Goal: Check status: Check status

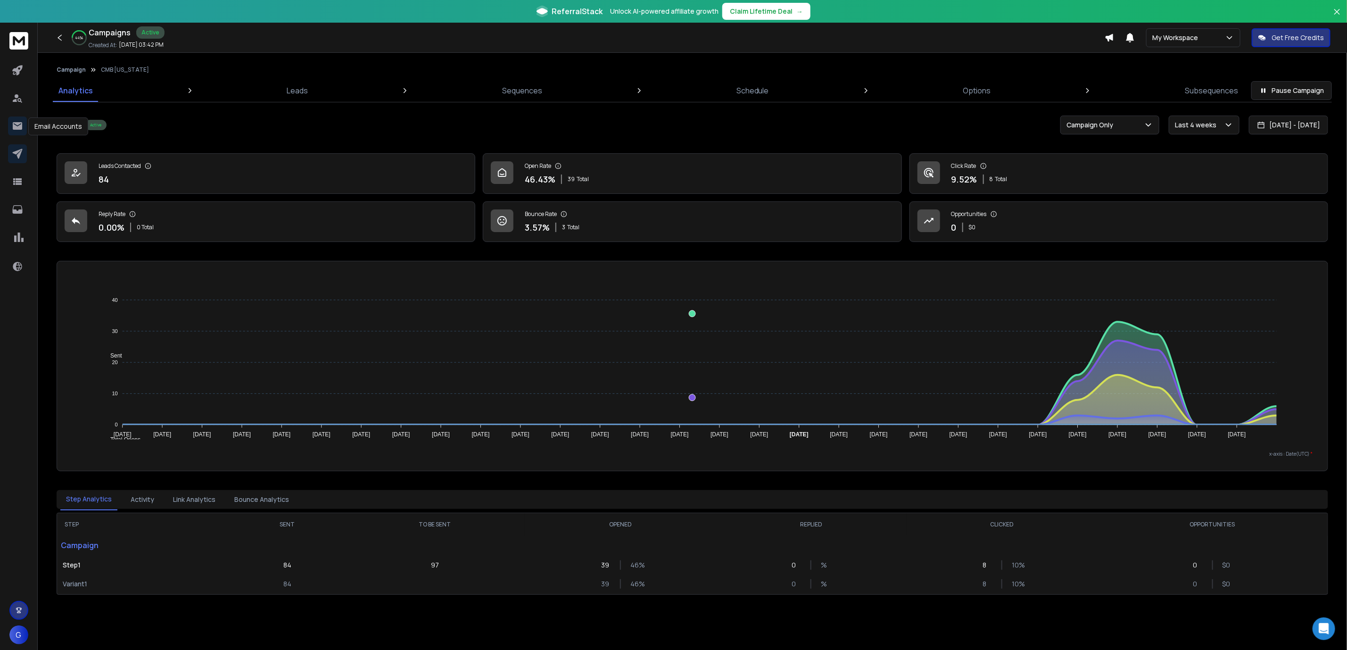
click at [18, 129] on icon at bounding box center [17, 126] width 9 height 8
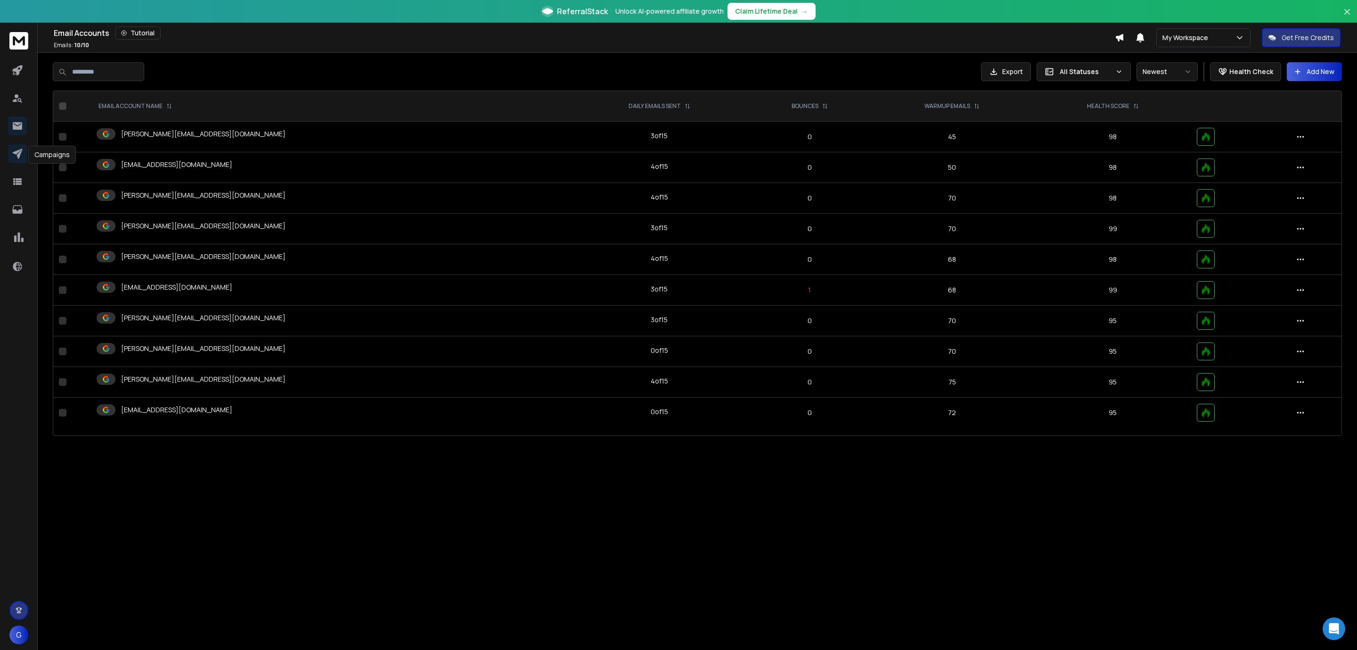
click at [19, 156] on icon at bounding box center [17, 154] width 10 height 10
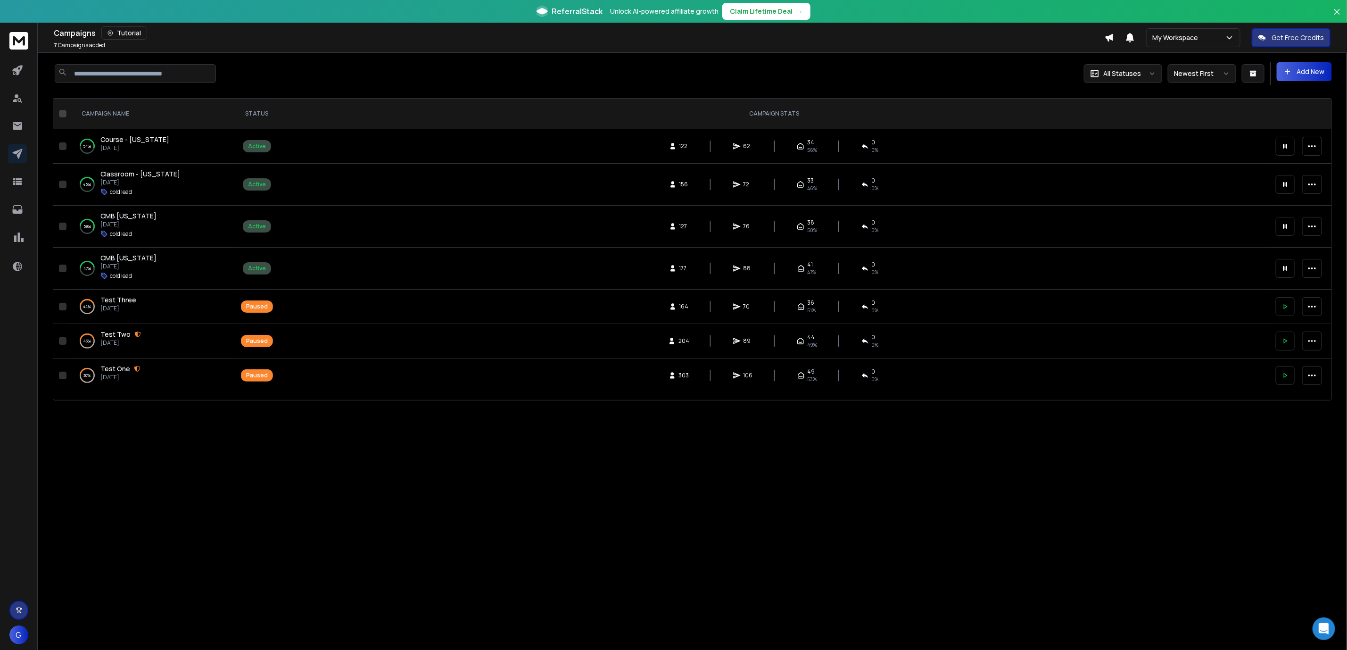
click at [129, 269] on p "[DATE]" at bounding box center [128, 267] width 56 height 8
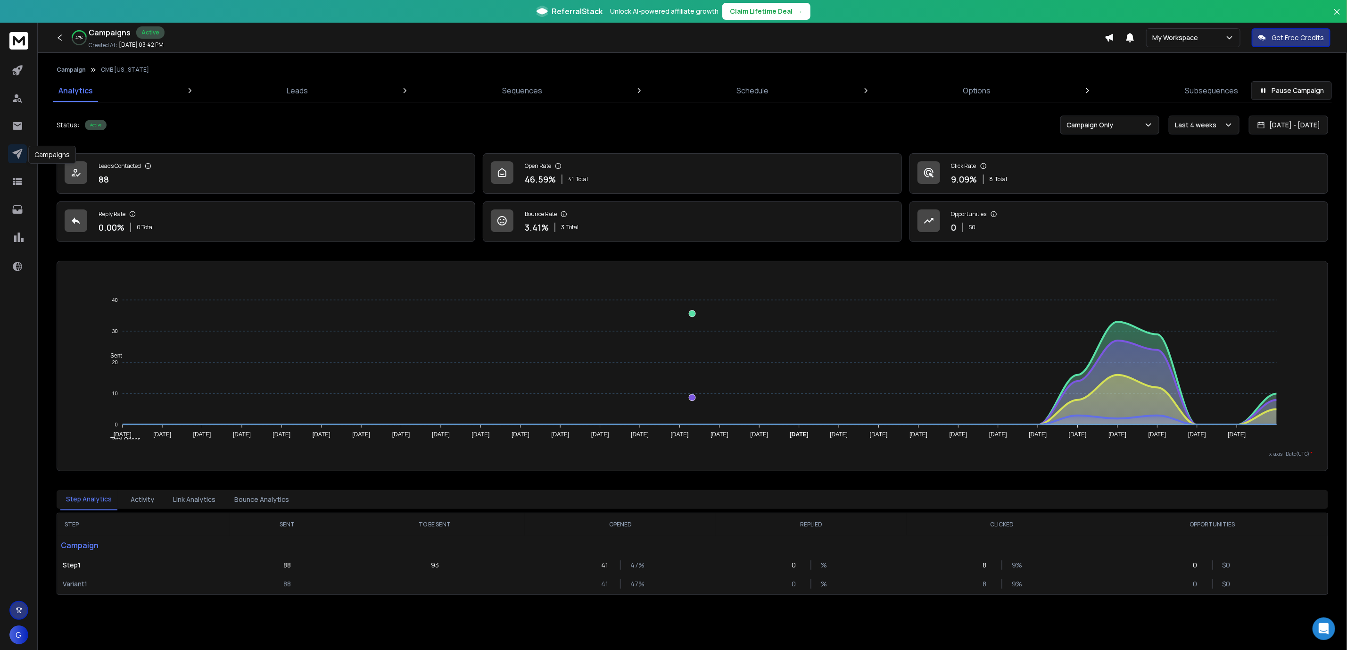
click at [15, 151] on icon at bounding box center [17, 153] width 11 height 11
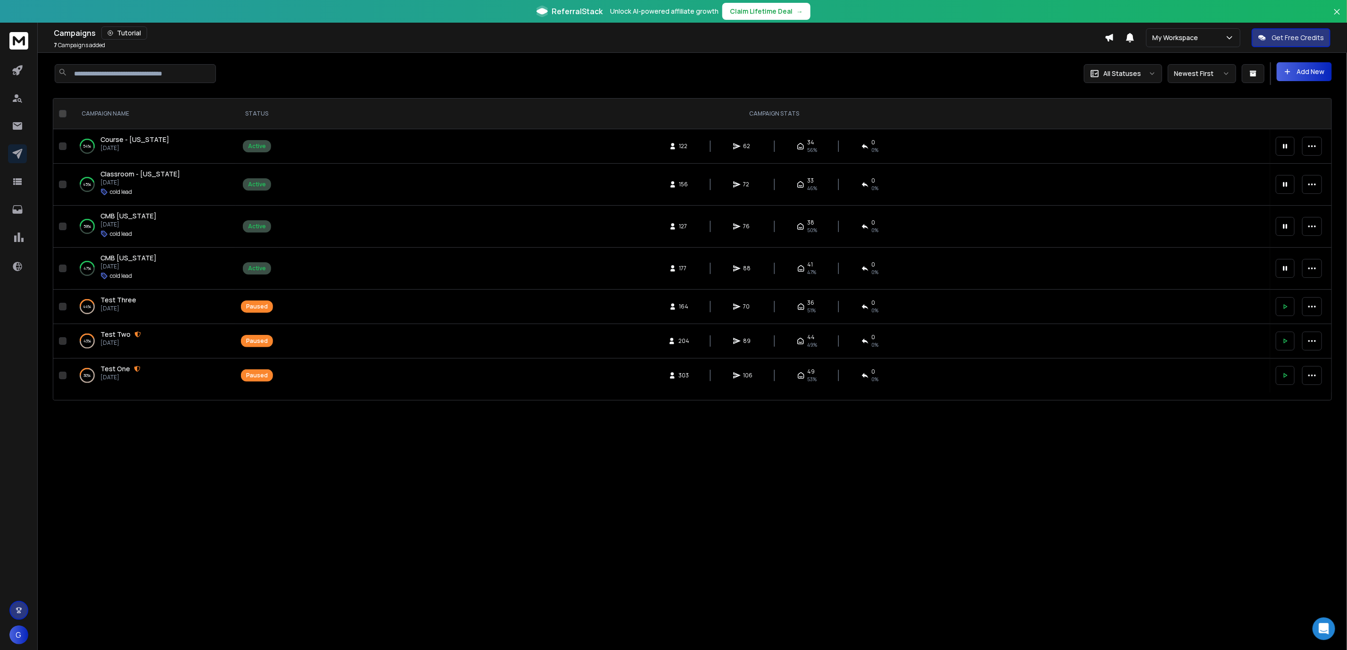
click at [158, 173] on span "Classroom - [US_STATE]" at bounding box center [140, 173] width 80 height 9
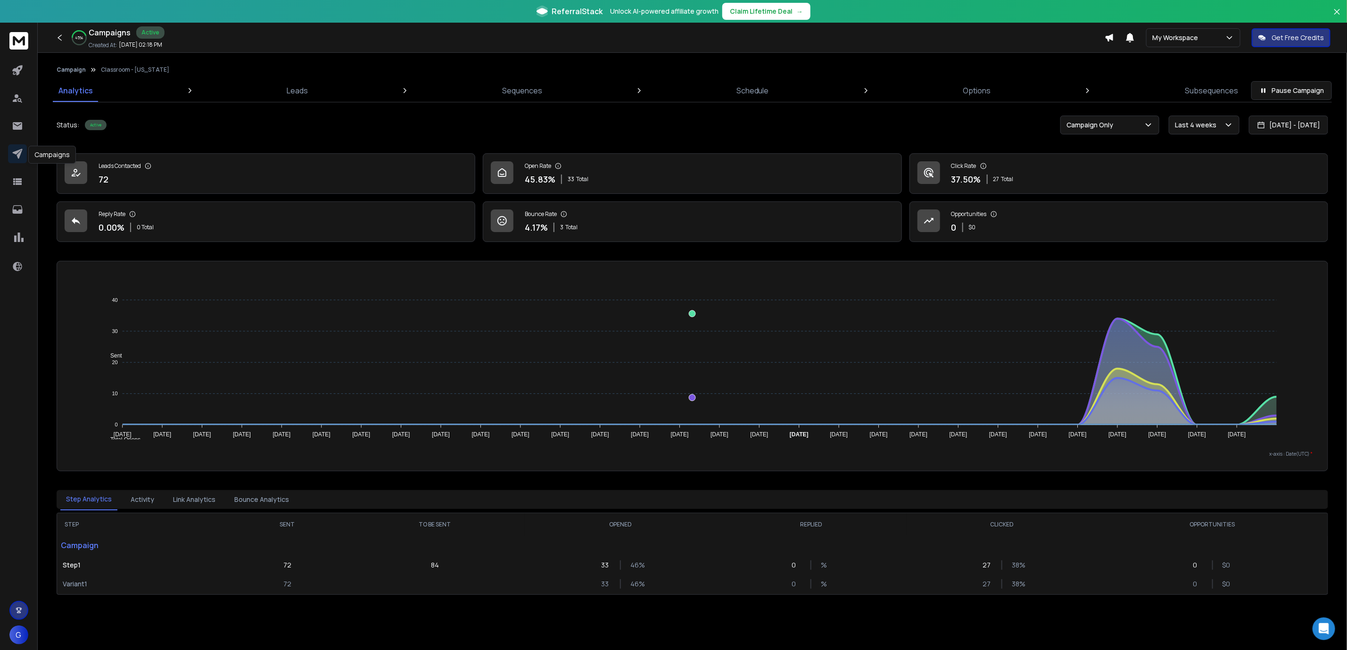
click at [17, 150] on icon at bounding box center [17, 153] width 11 height 11
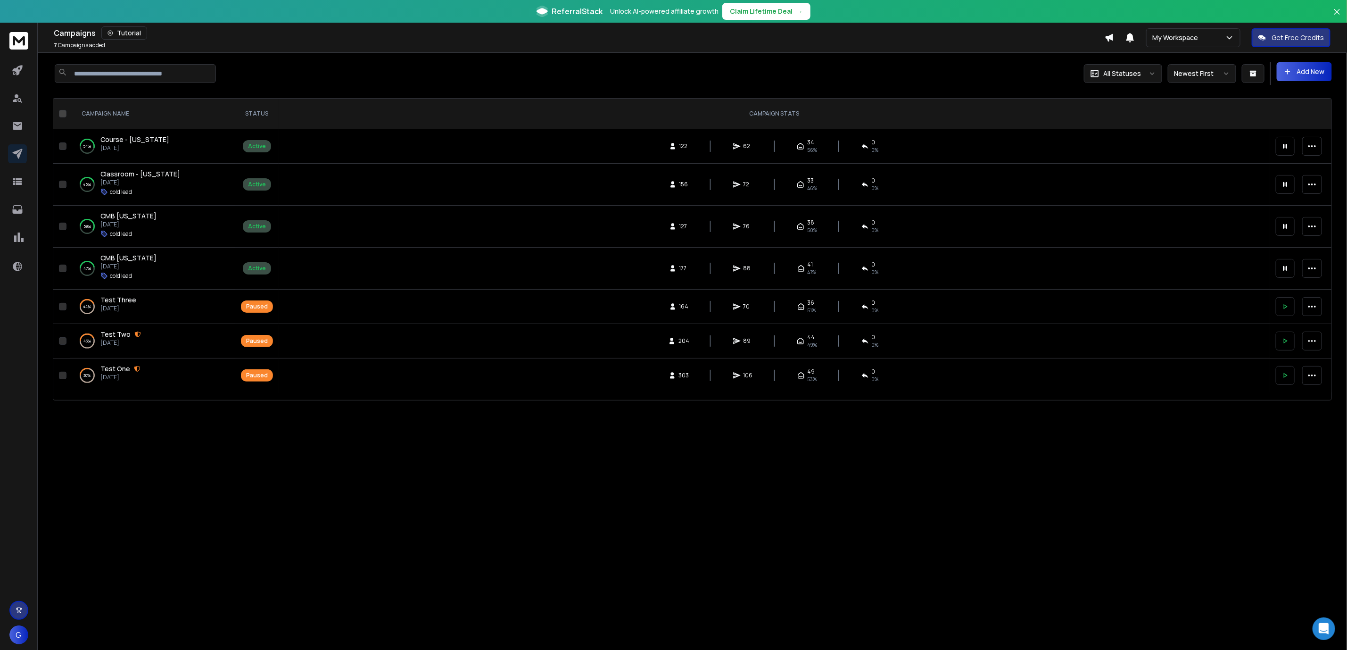
click at [148, 141] on span "Course - [US_STATE]" at bounding box center [134, 139] width 69 height 9
